Goal: Task Accomplishment & Management: Manage account settings

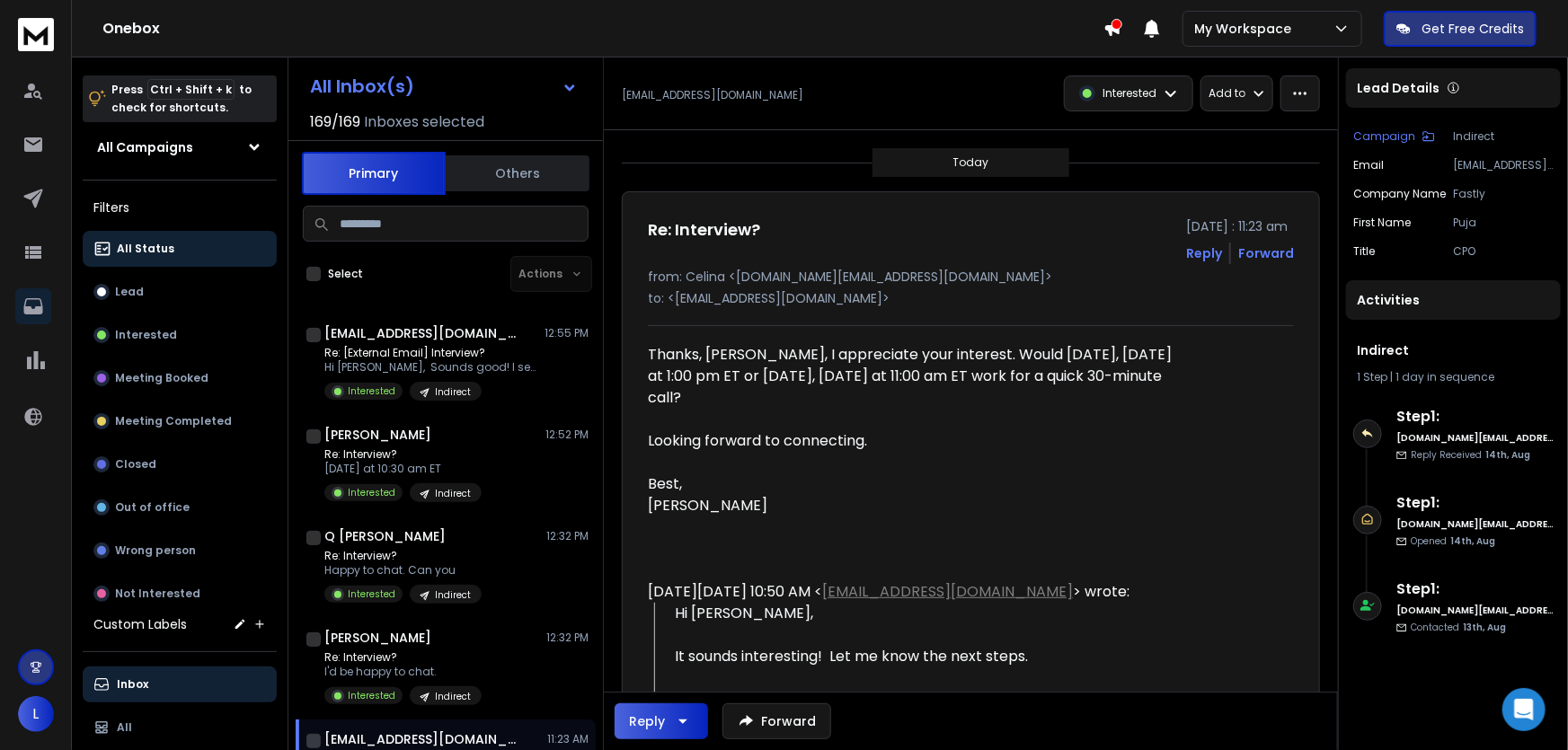
scroll to position [163, 0]
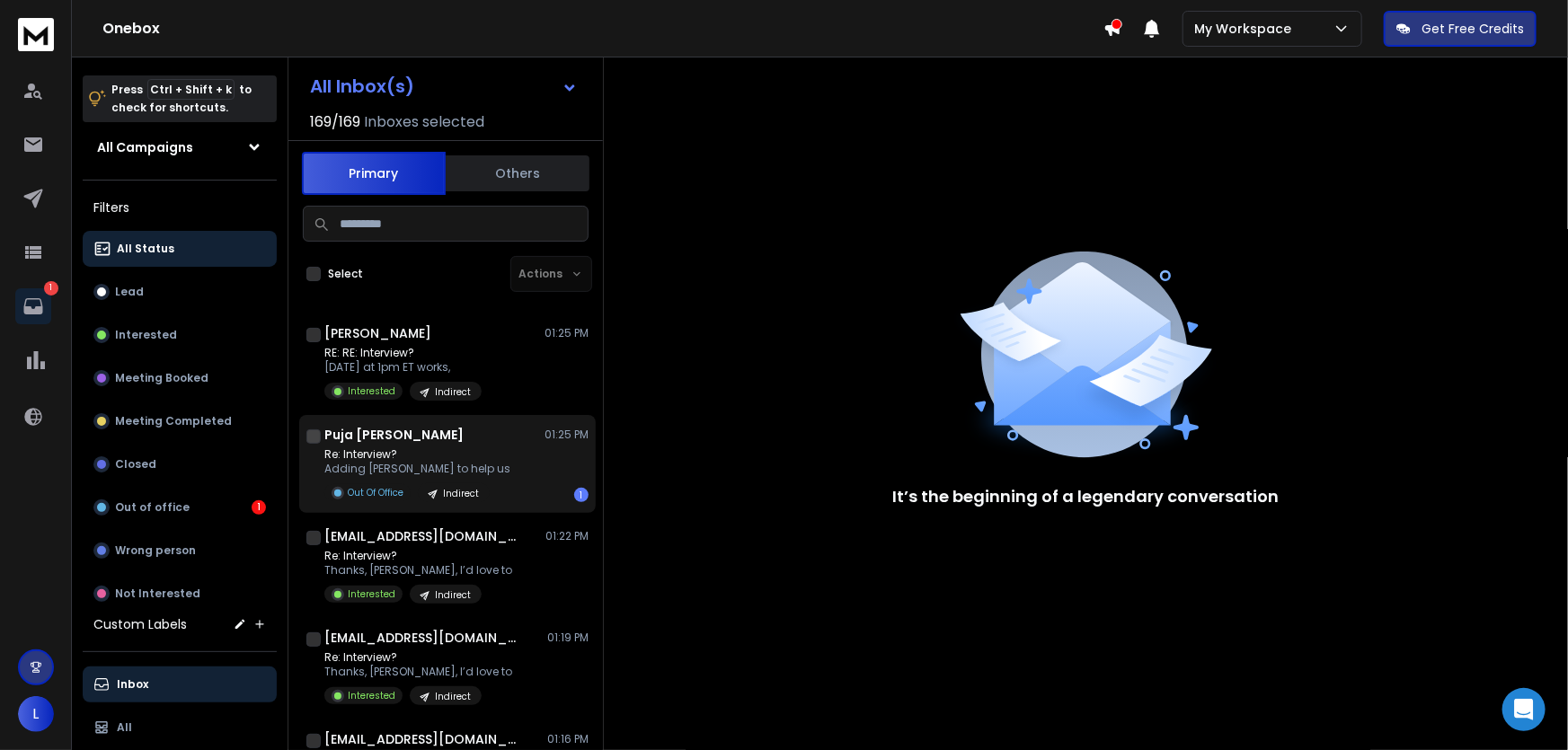
click at [399, 457] on p "Re: Interview?" at bounding box center [417, 454] width 186 height 14
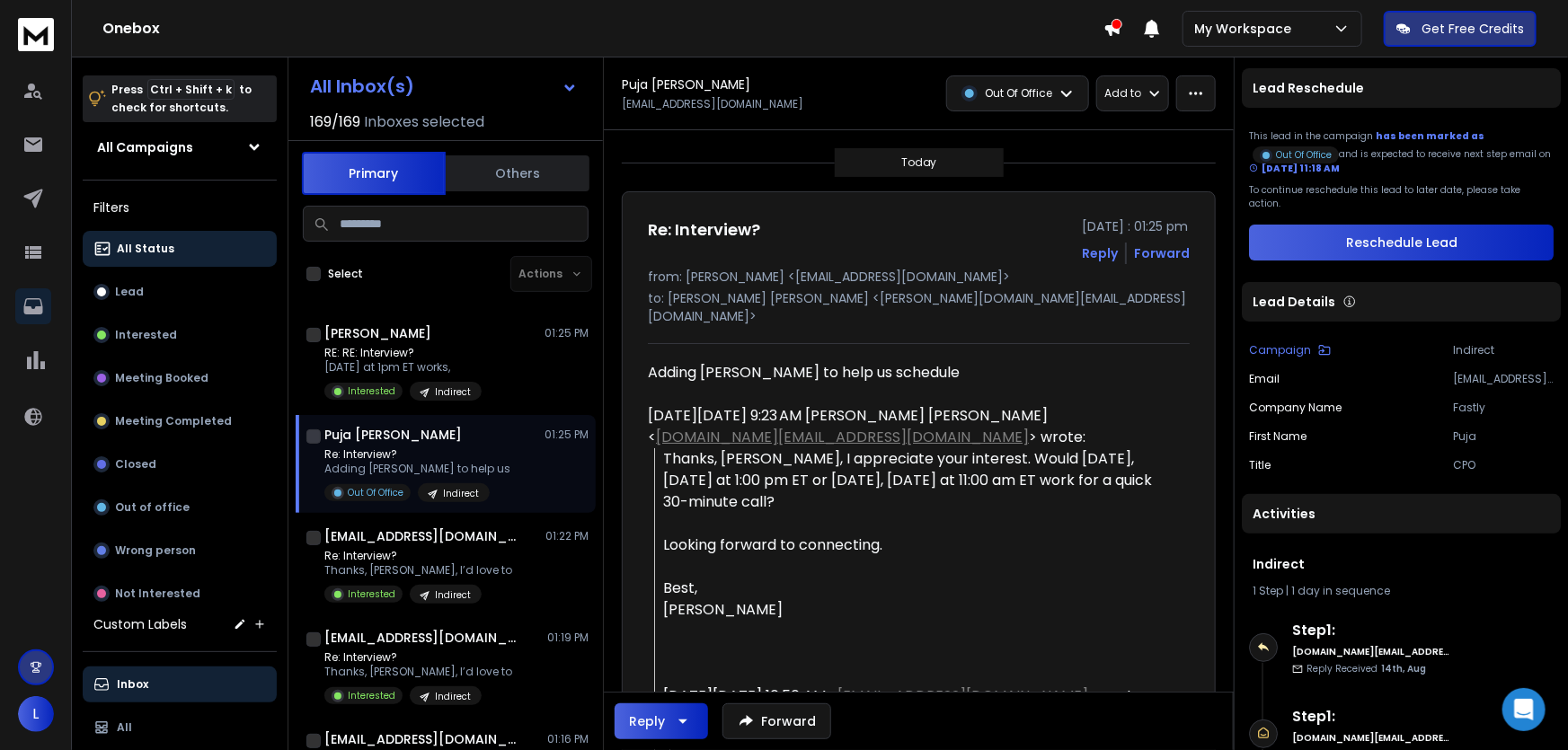
click at [996, 81] on div "Out Of Office" at bounding box center [1017, 94] width 141 height 34
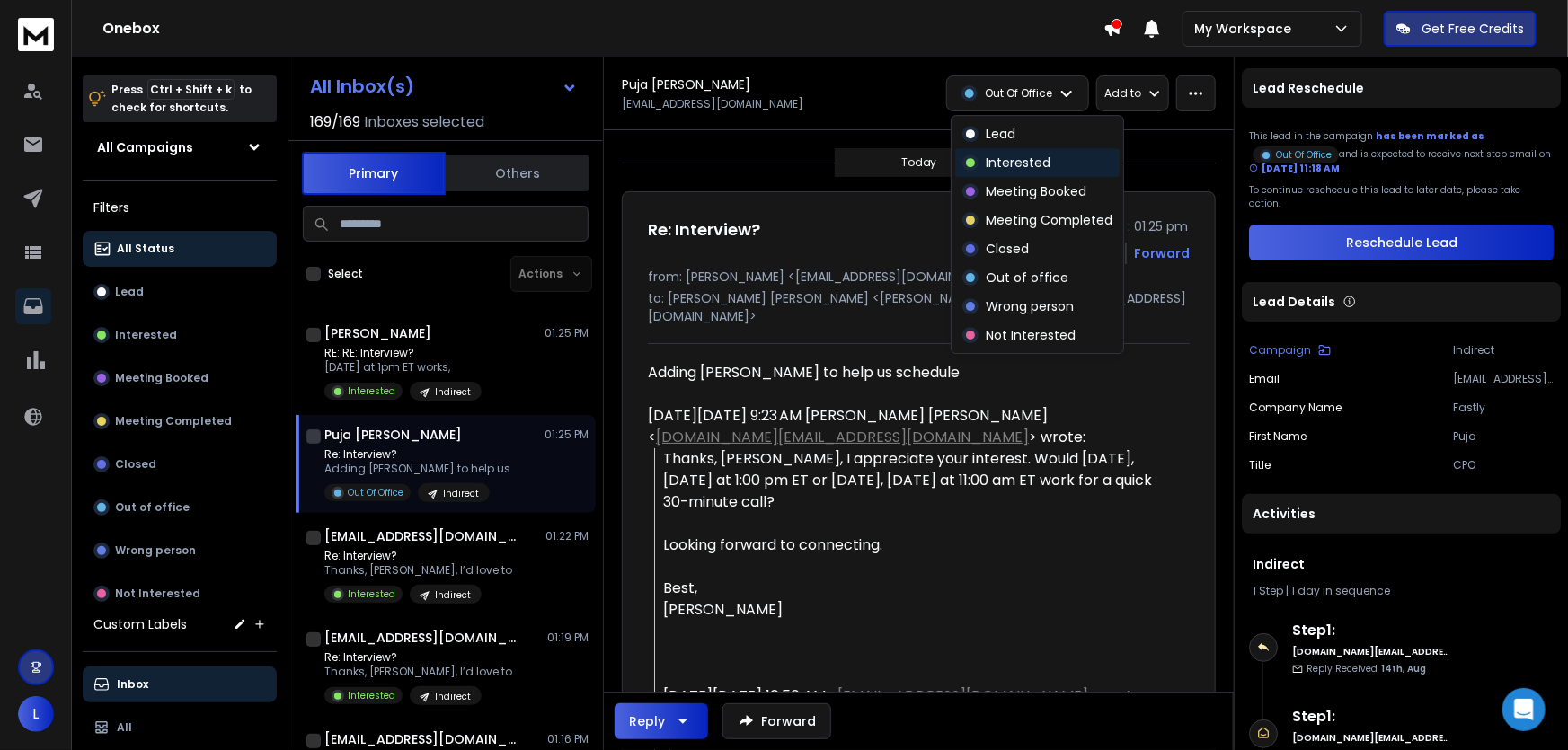
click at [1014, 158] on p "Interested" at bounding box center [1017, 162] width 64 height 18
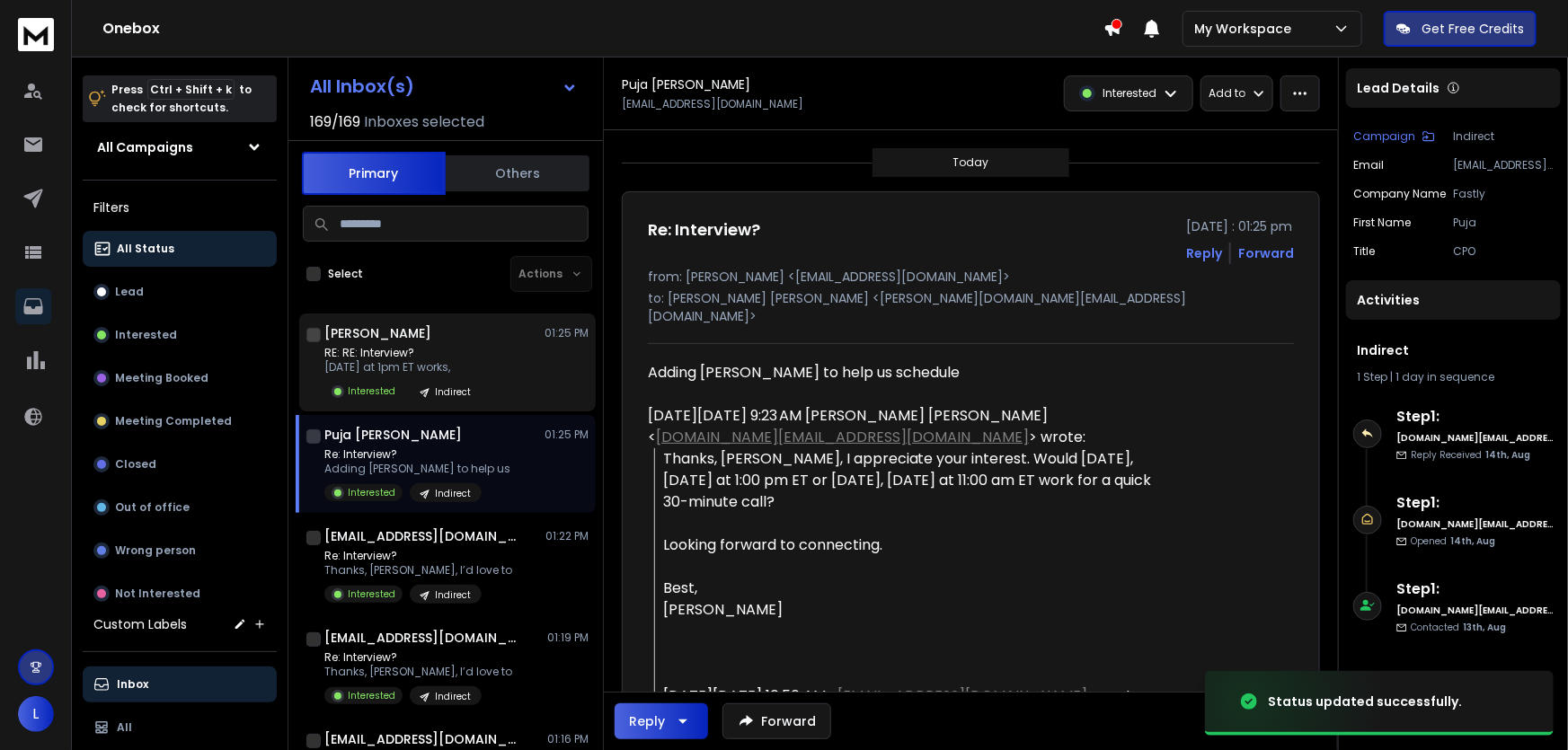
click at [464, 324] on div "[PERSON_NAME] 01:25 PM" at bounding box center [456, 333] width 264 height 18
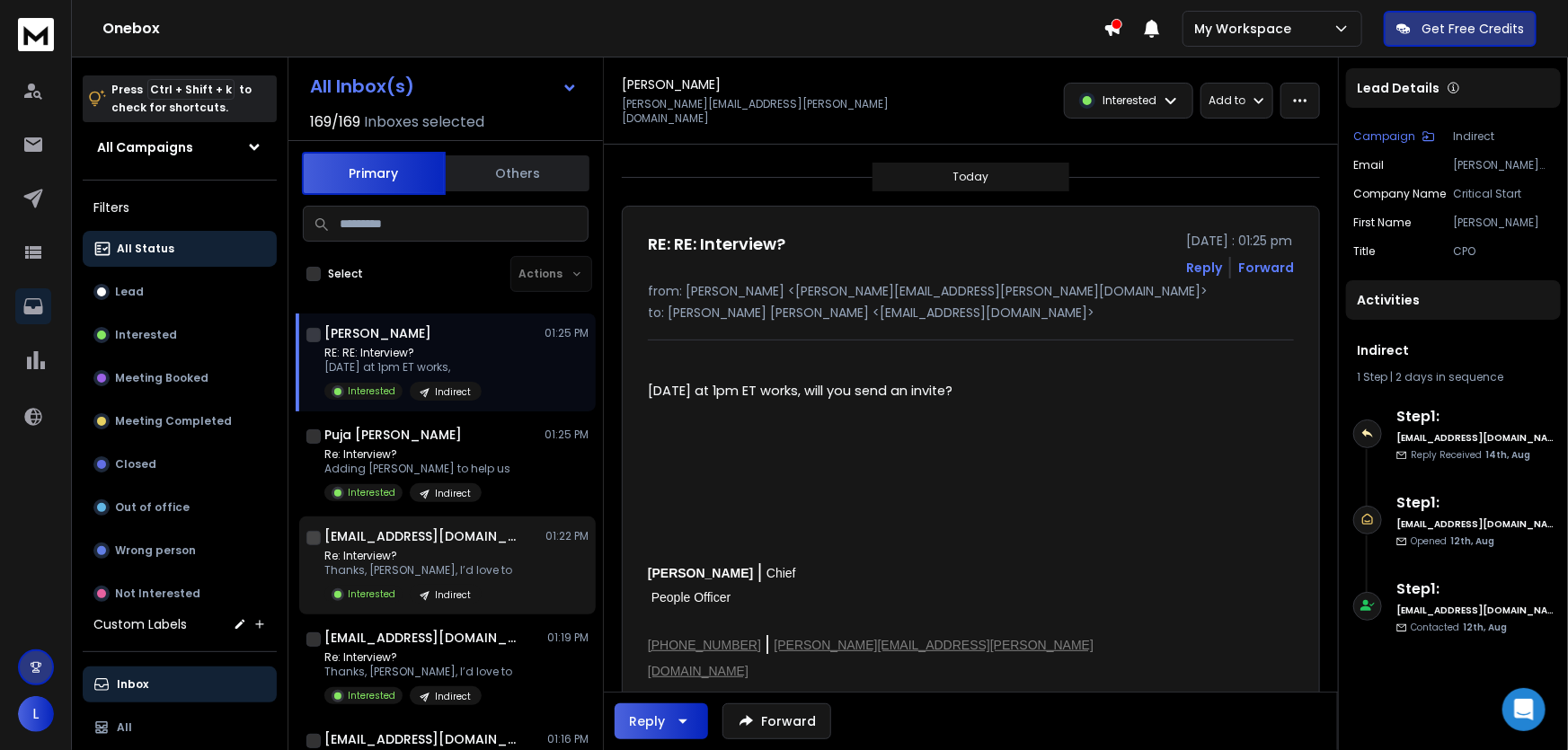
click at [476, 532] on h1 "[EMAIL_ADDRESS][DOMAIN_NAME]" at bounding box center [423, 535] width 198 height 18
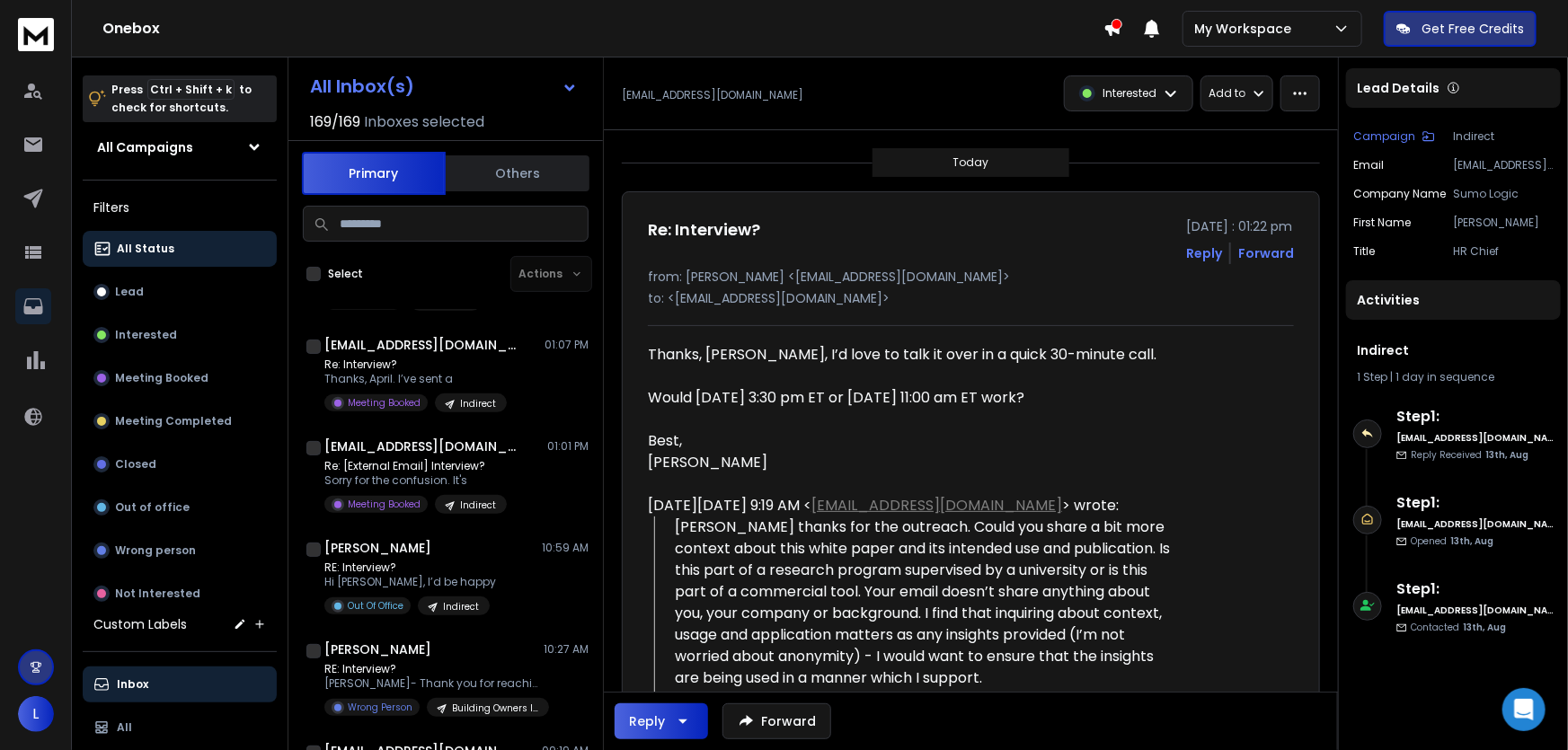
scroll to position [653, 0]
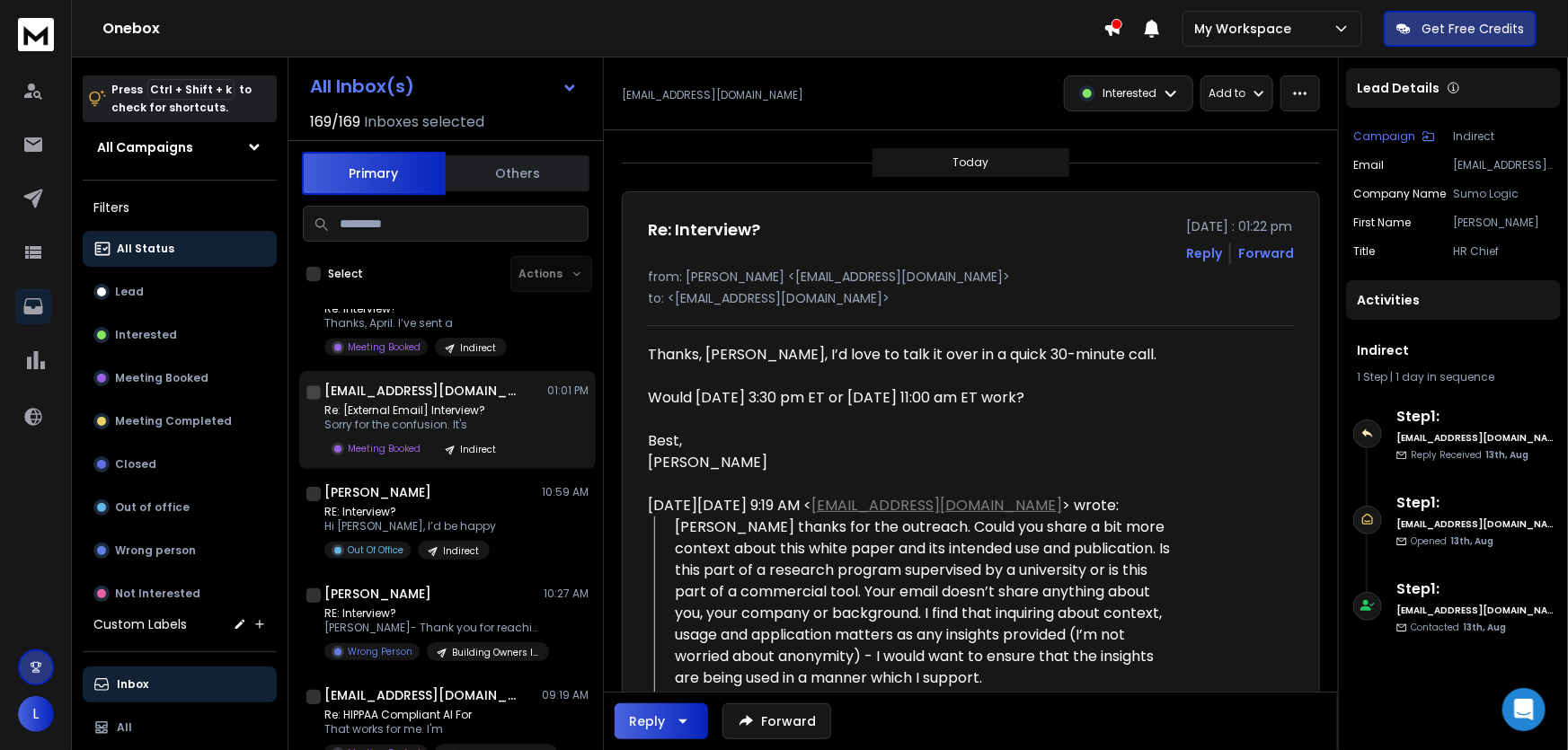
click at [514, 430] on div "Re: [External Email] Interview? Sorry for the confusion. It's Meeting Booked In…" at bounding box center [456, 430] width 264 height 55
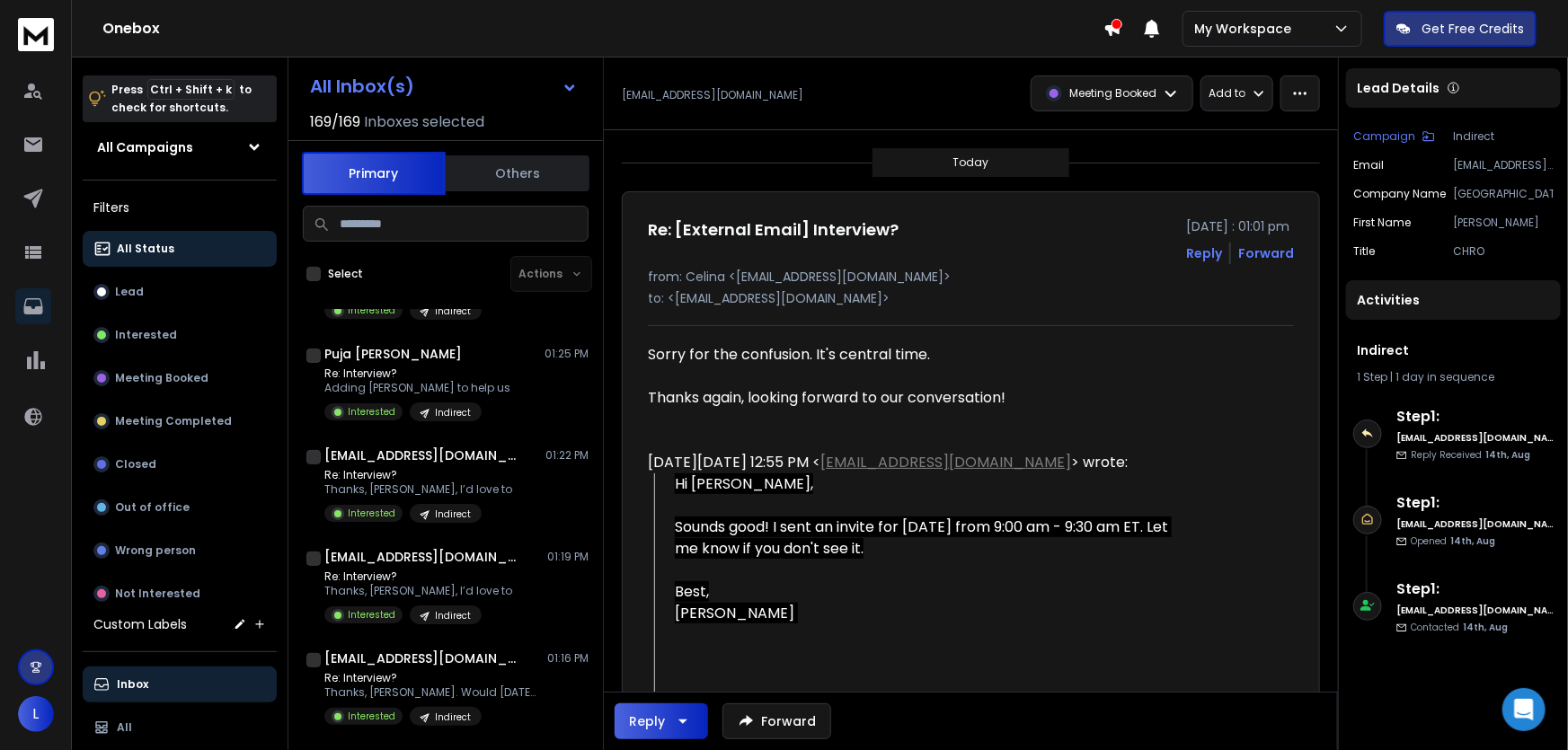
scroll to position [0, 0]
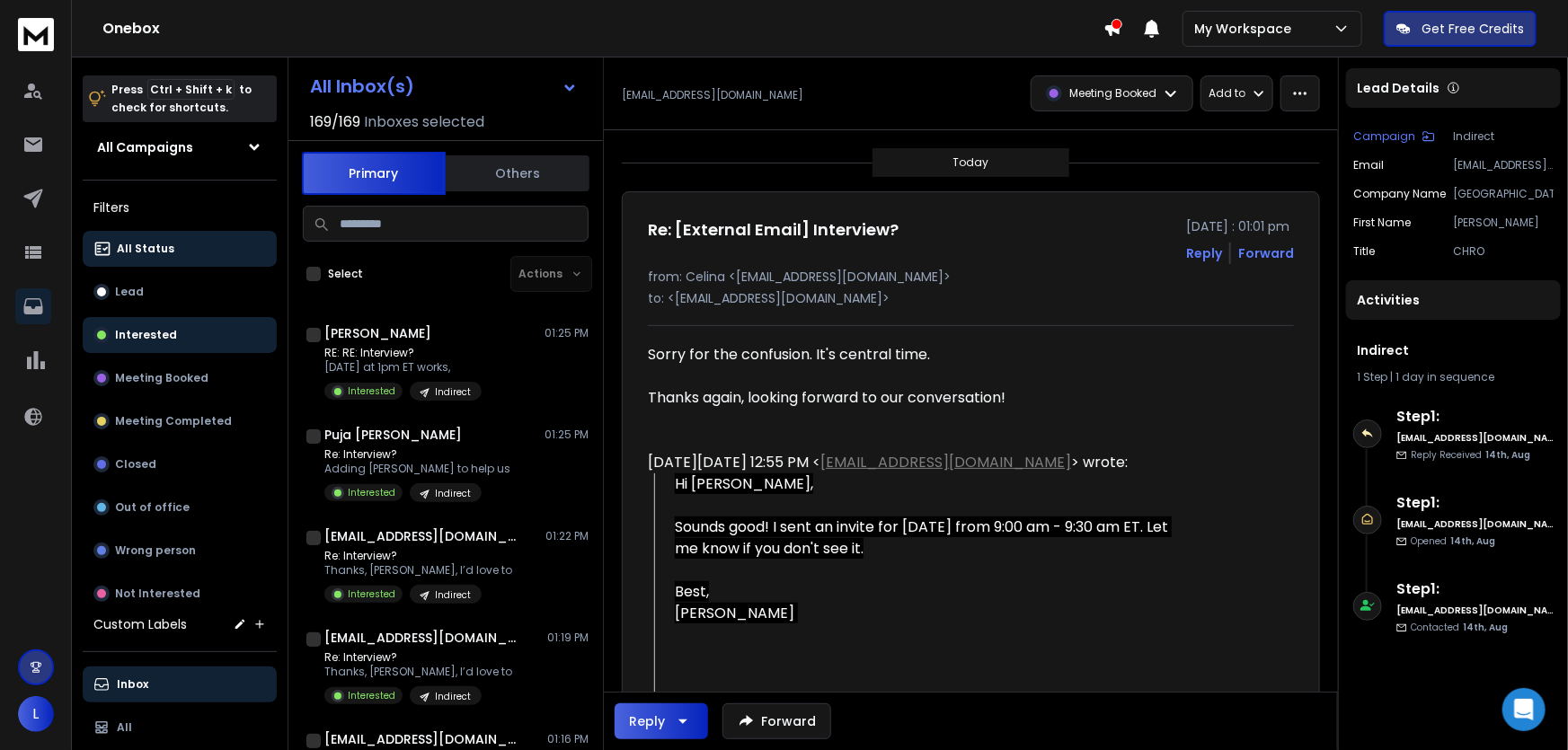
click at [207, 324] on button "Interested" at bounding box center [179, 335] width 194 height 36
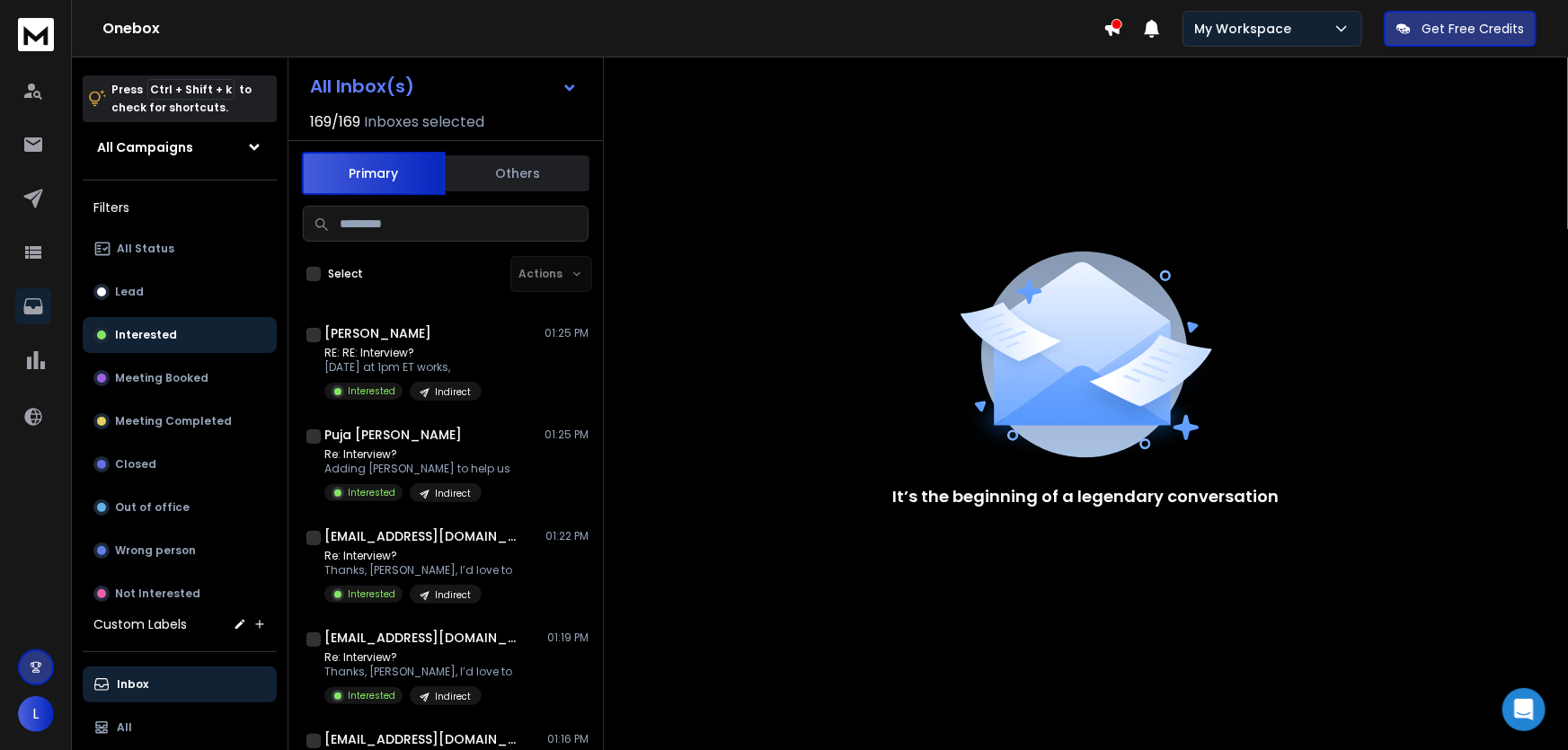
click at [1284, 23] on p "My Workspace" at bounding box center [1246, 28] width 104 height 18
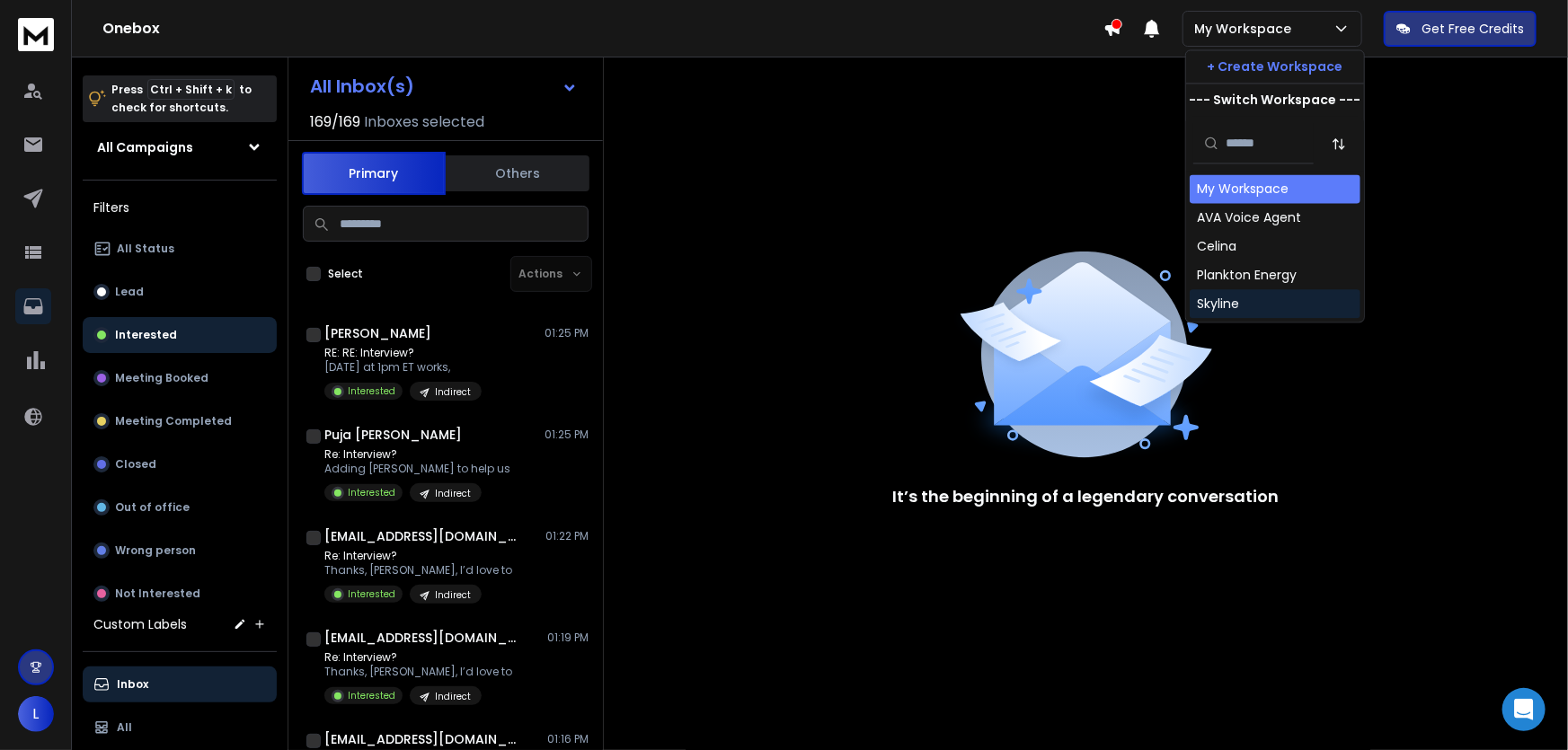
click at [1230, 298] on div "Skyline" at bounding box center [1217, 303] width 43 height 18
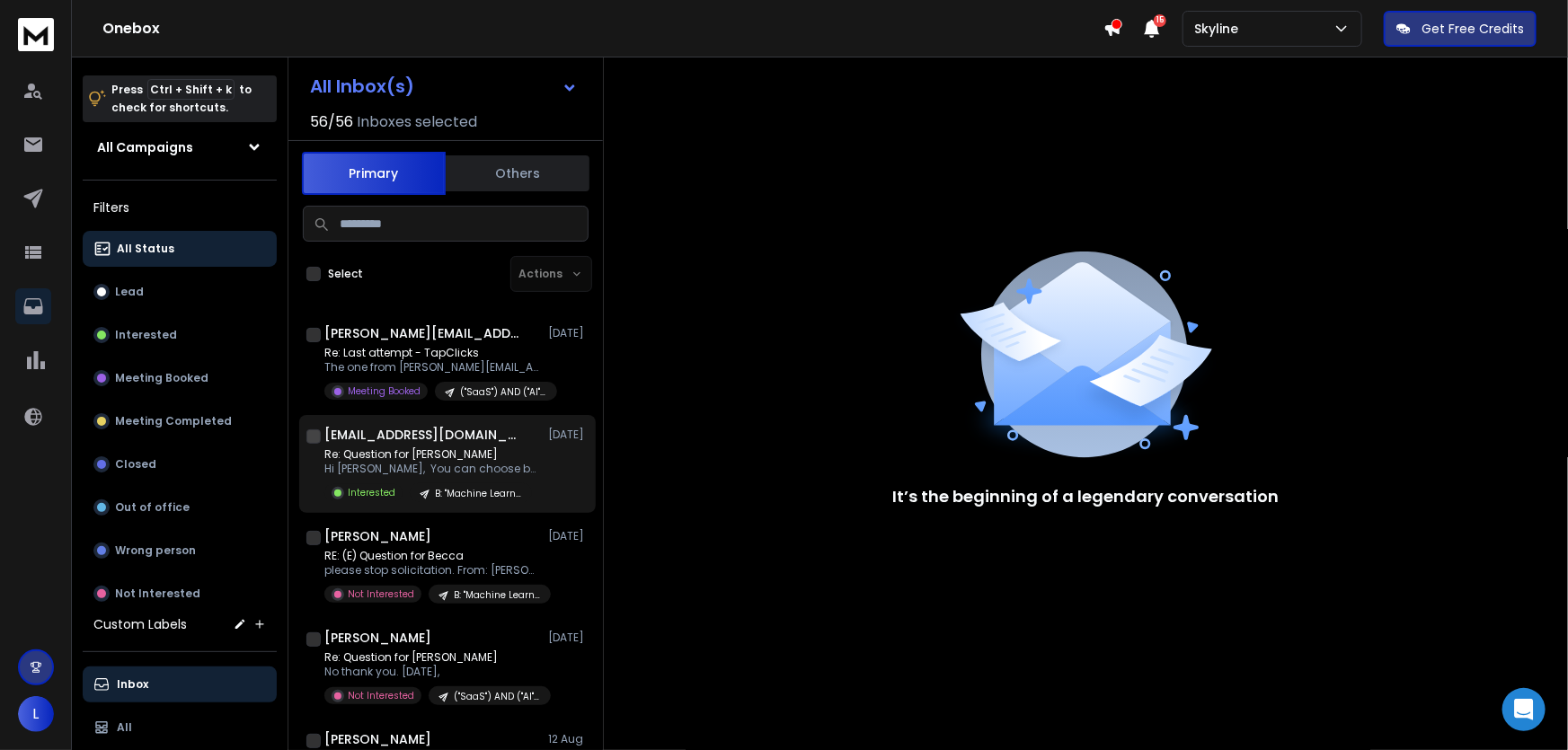
click at [456, 445] on div "vikram@mavenworkforce.com 13 Aug Re: Question for Vikram Hi Vikram, You can cho…" at bounding box center [456, 463] width 264 height 77
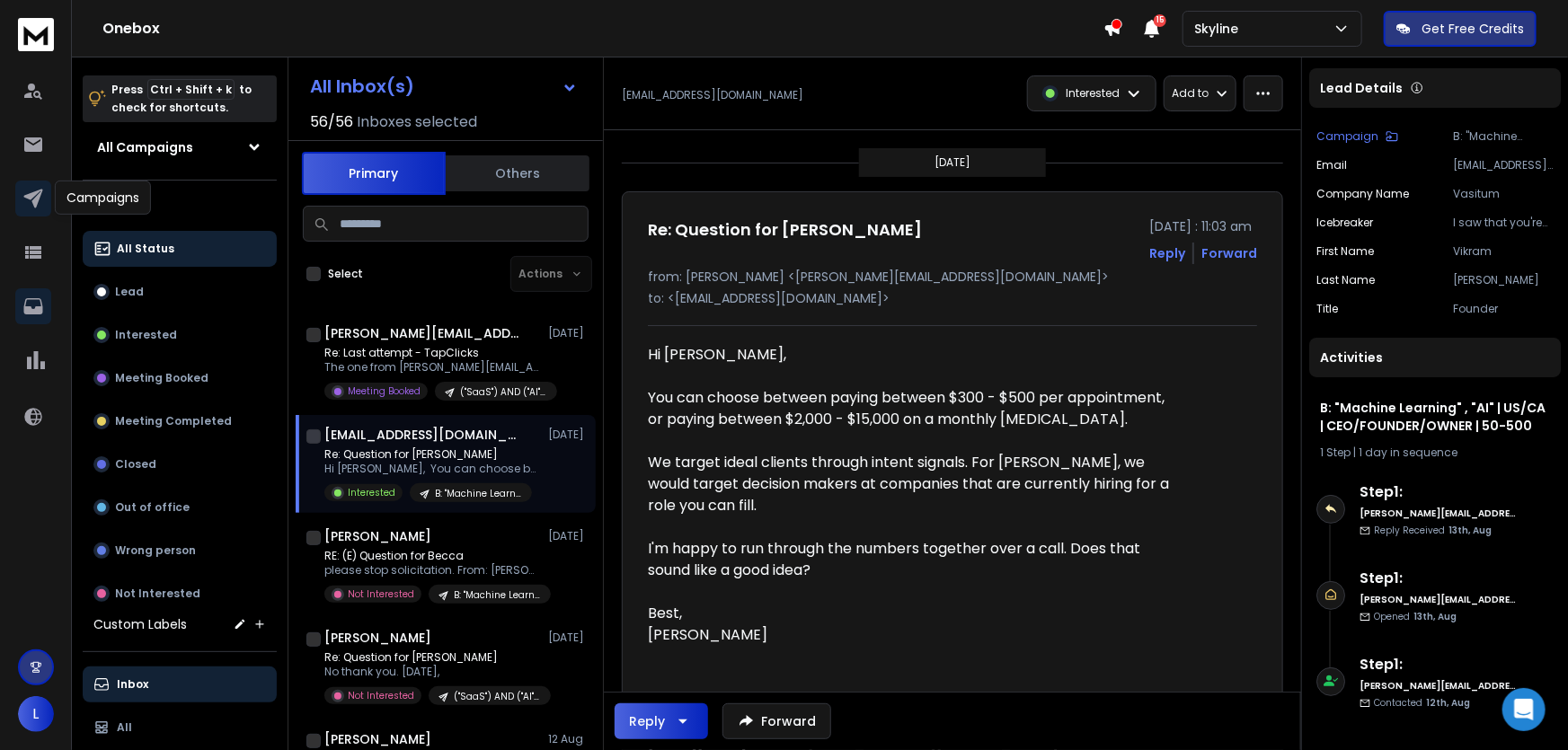
click at [25, 206] on icon at bounding box center [33, 198] width 22 height 22
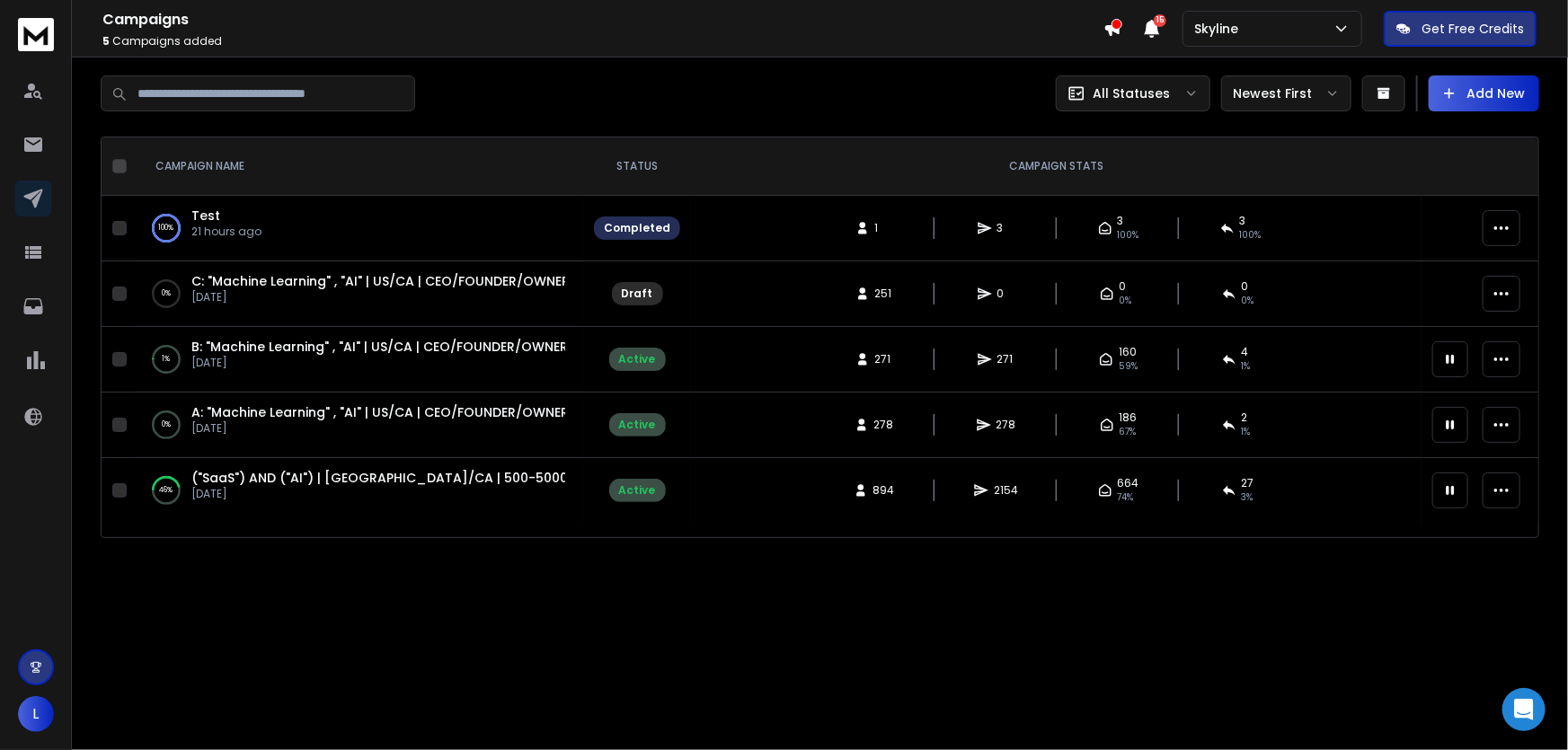
click at [391, 363] on p "5 days ago" at bounding box center [378, 362] width 374 height 14
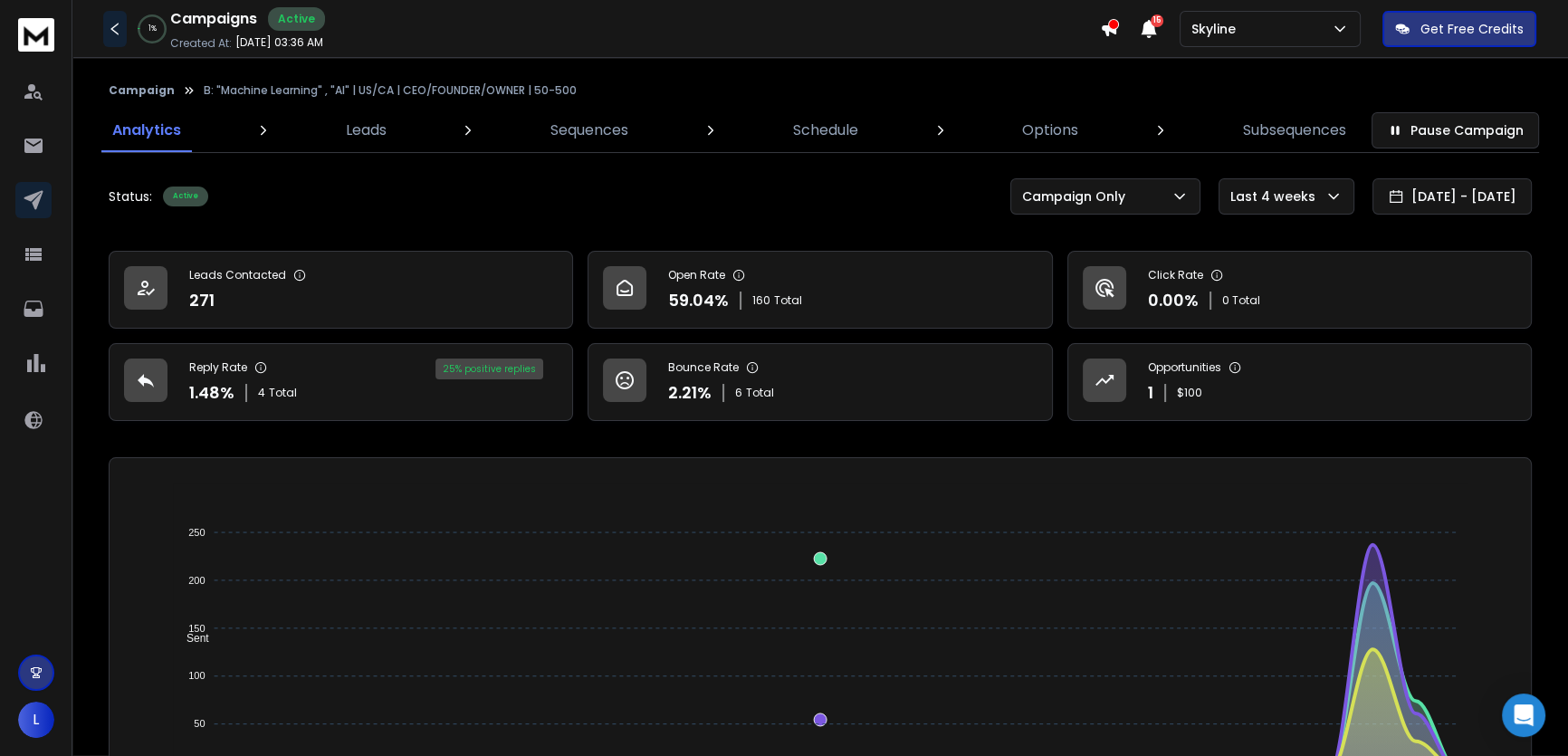
click at [119, 26] on icon at bounding box center [114, 29] width 16 height 16
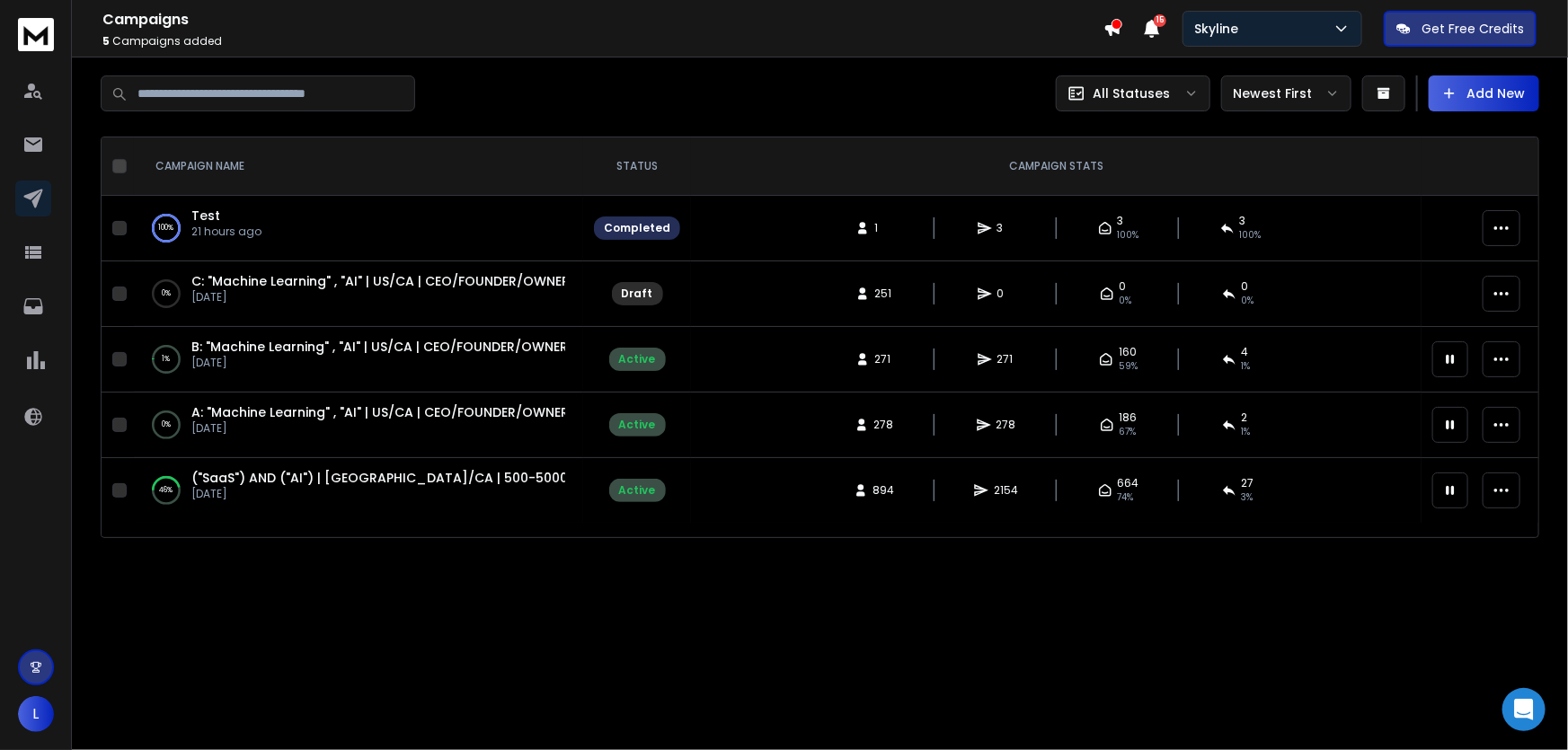
click at [1312, 14] on button "Skyline" at bounding box center [1272, 28] width 180 height 36
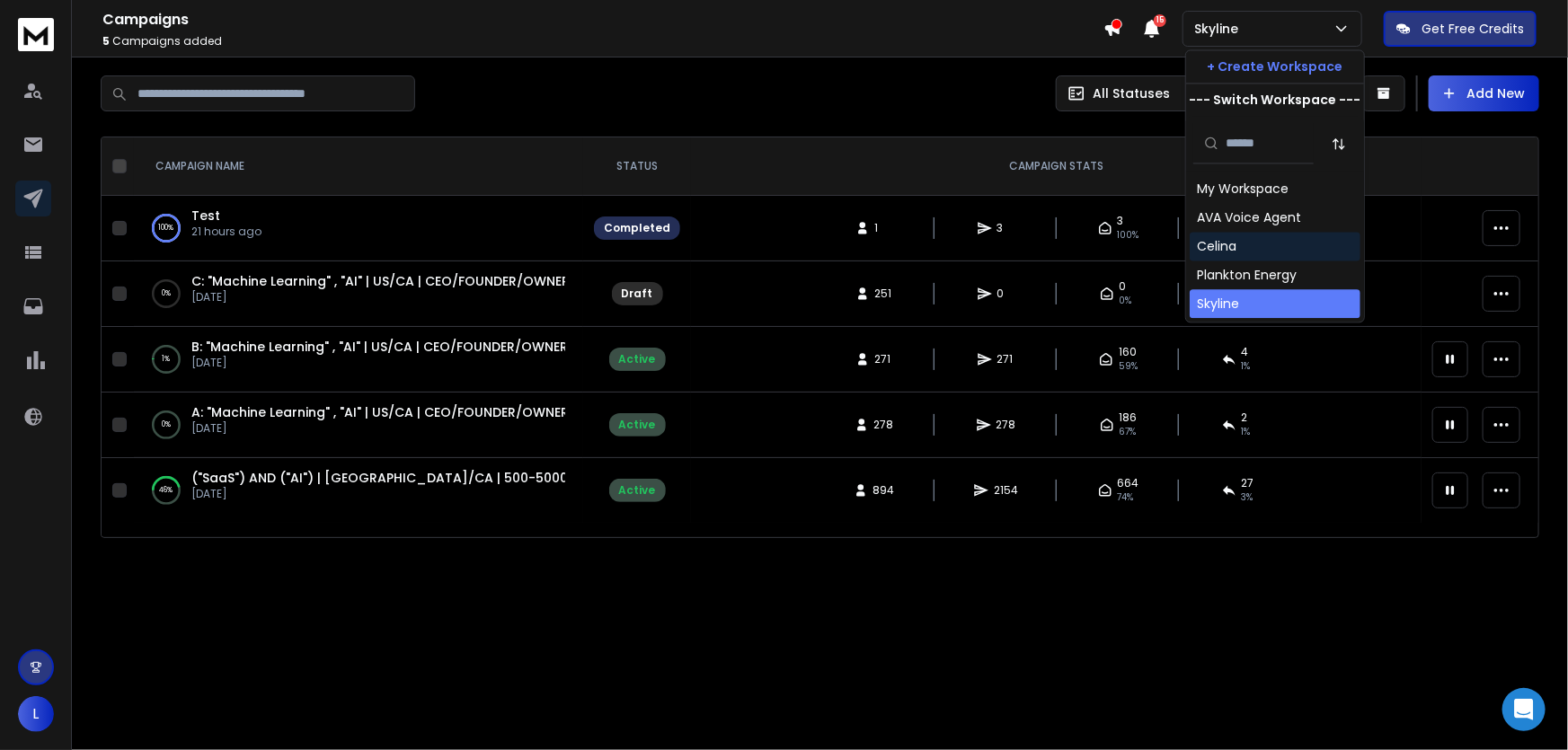
click at [1232, 244] on div "Celina" at bounding box center [1216, 246] width 40 height 18
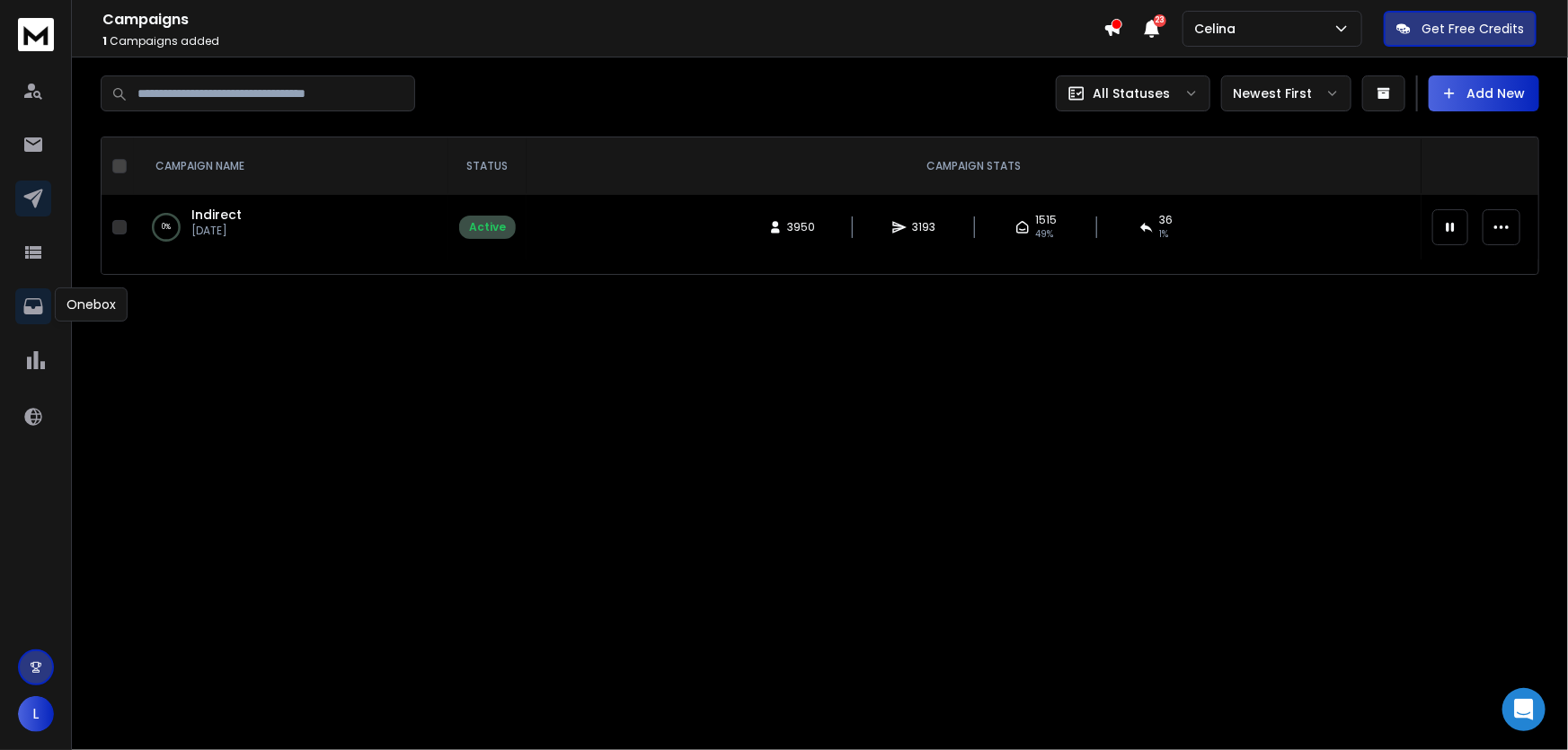
click at [44, 293] on link at bounding box center [33, 306] width 36 height 36
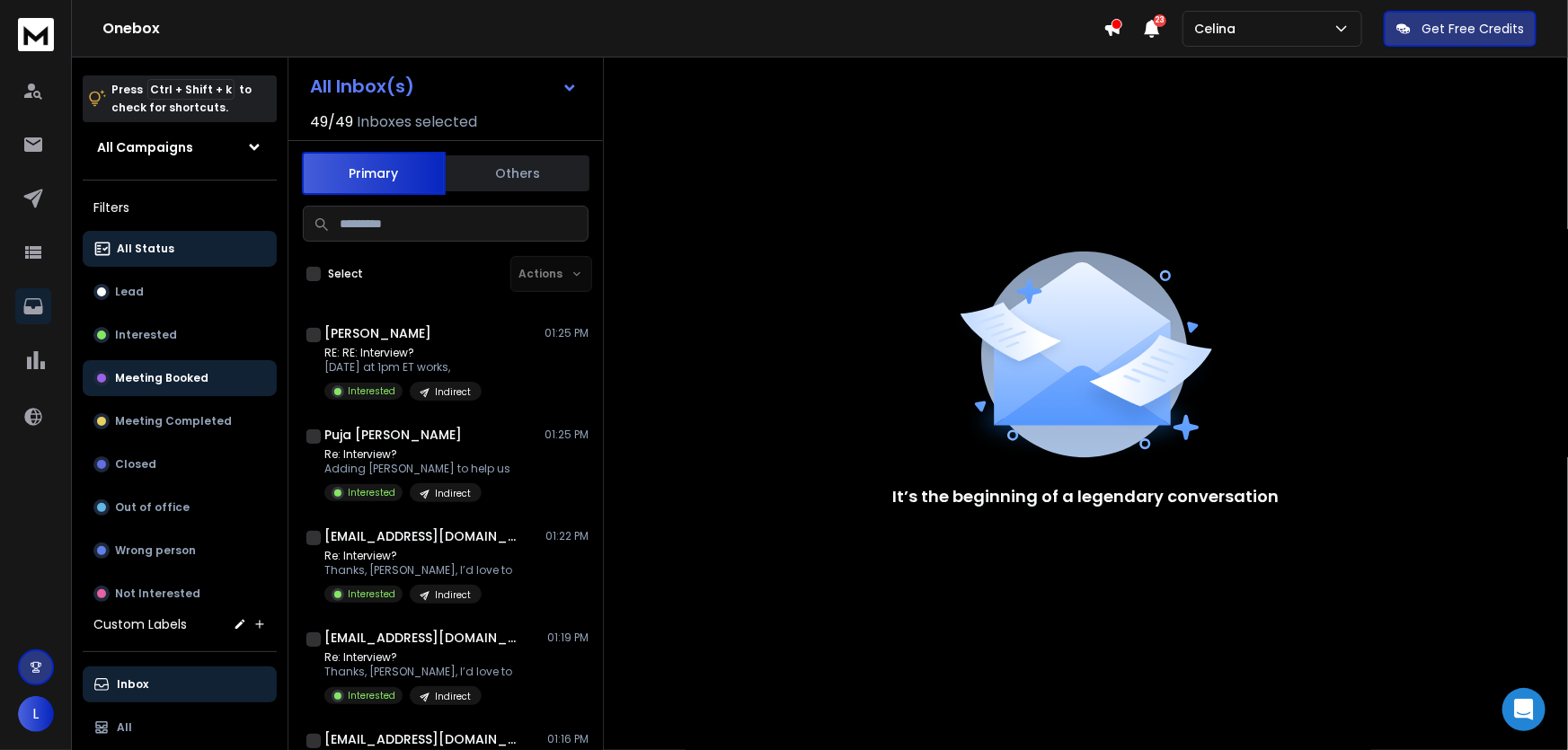
click at [190, 367] on button "Meeting Booked" at bounding box center [179, 378] width 194 height 36
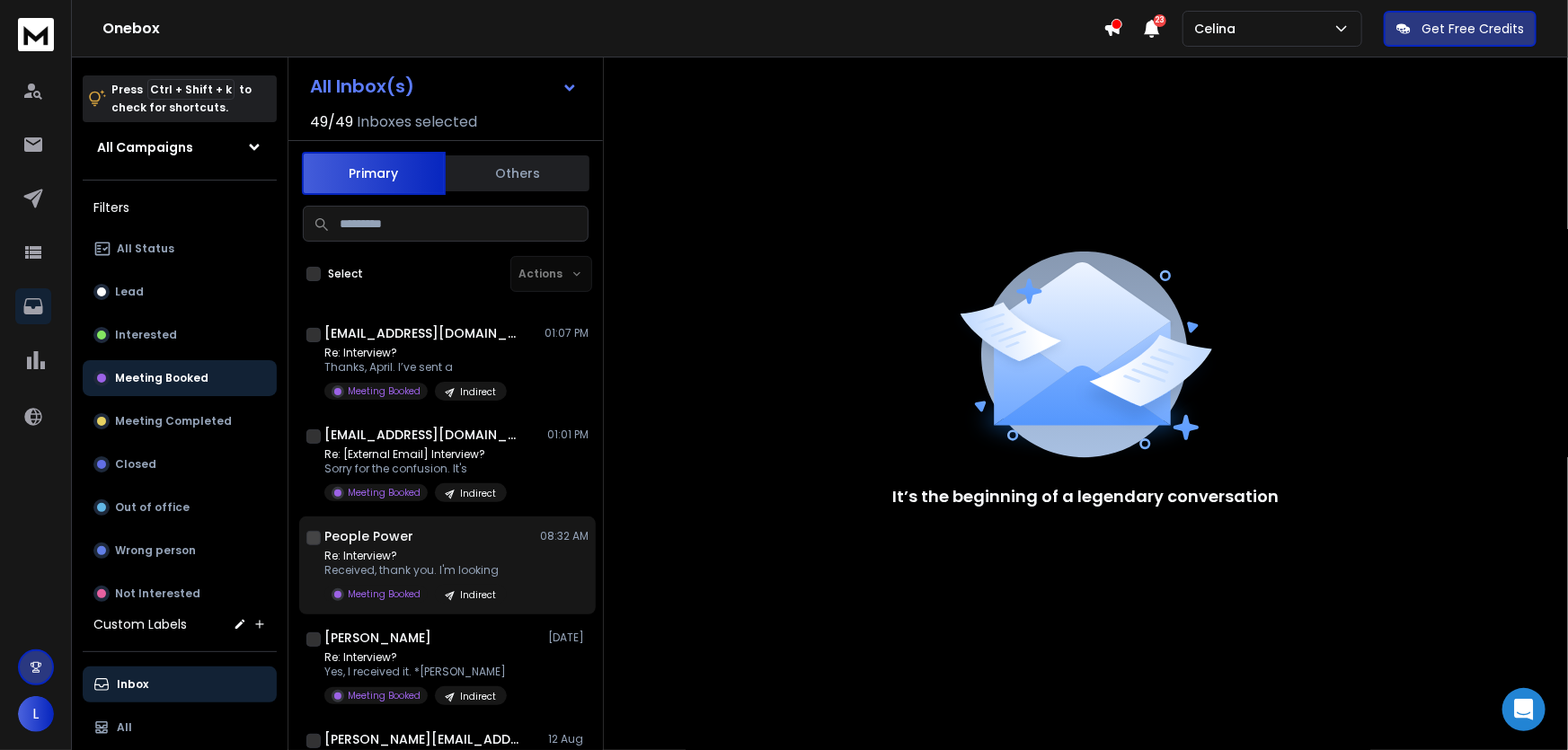
click at [468, 546] on div "People Power 08:32 AM Re: Interview? Received, thank you. I'm looking Meeting B…" at bounding box center [456, 565] width 264 height 77
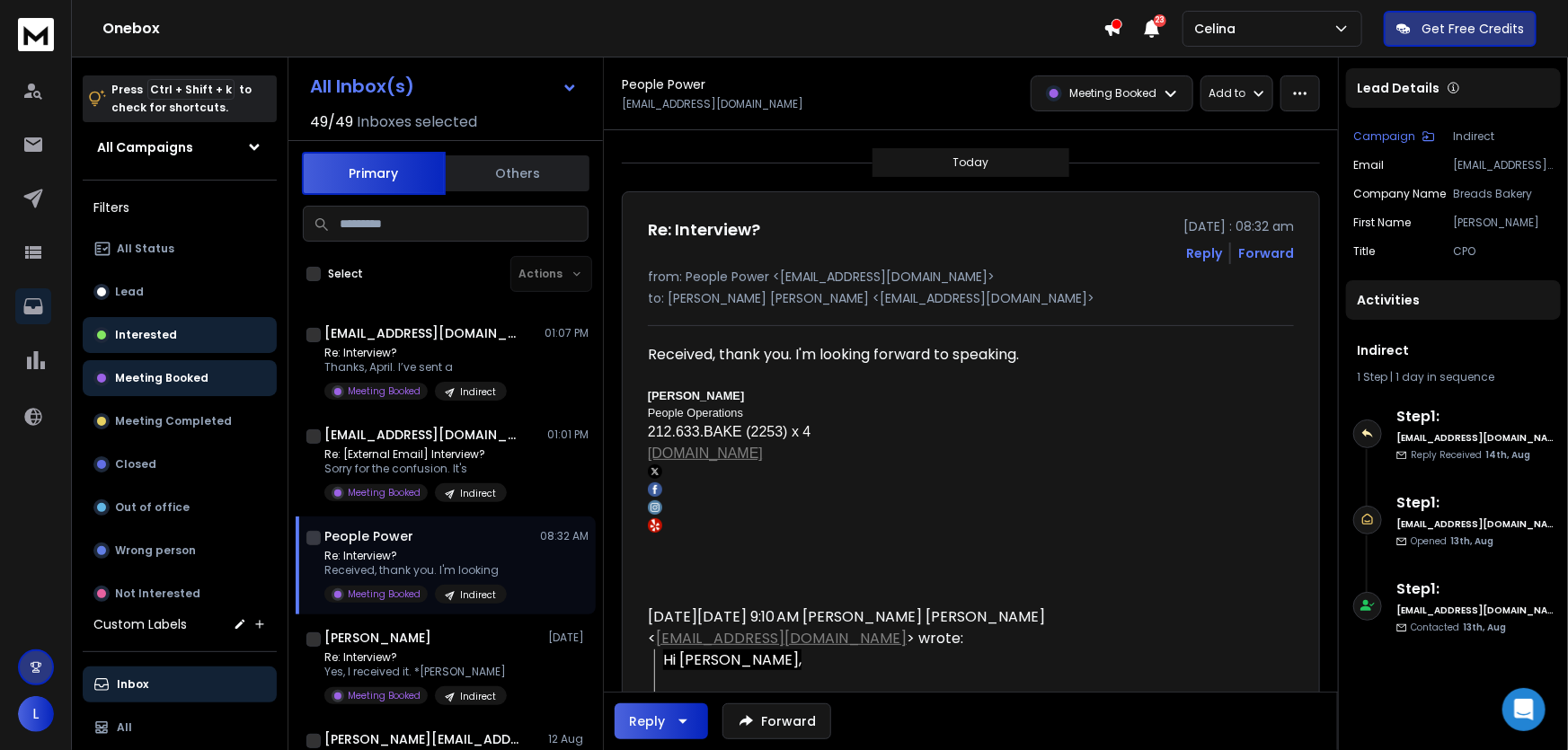
click at [174, 321] on button "Interested" at bounding box center [179, 335] width 194 height 36
